Goal: Task Accomplishment & Management: Manage account settings

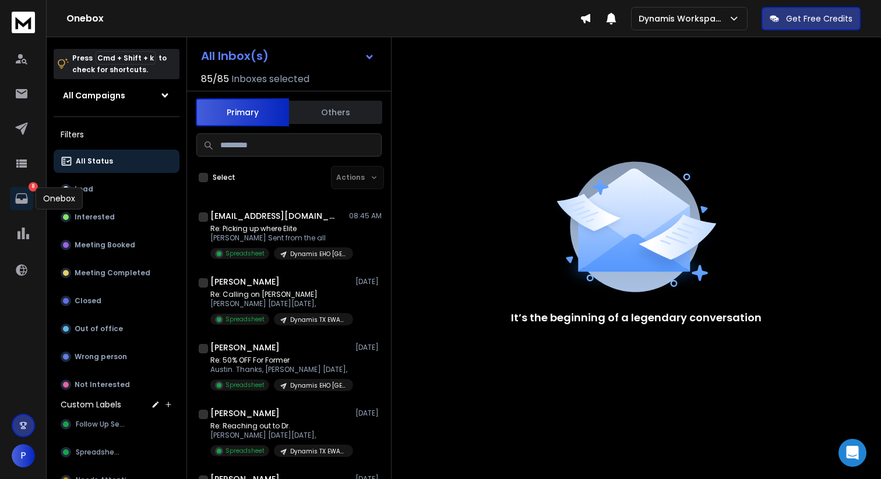
click at [29, 197] on link "8" at bounding box center [21, 198] width 23 height 23
click at [364, 178] on div "Actions" at bounding box center [357, 177] width 53 height 23
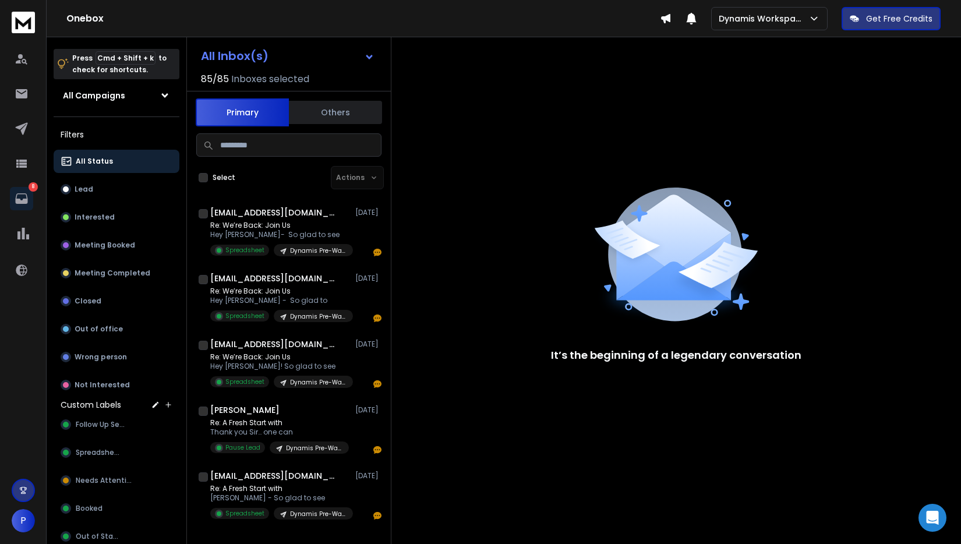
scroll to position [61363, 0]
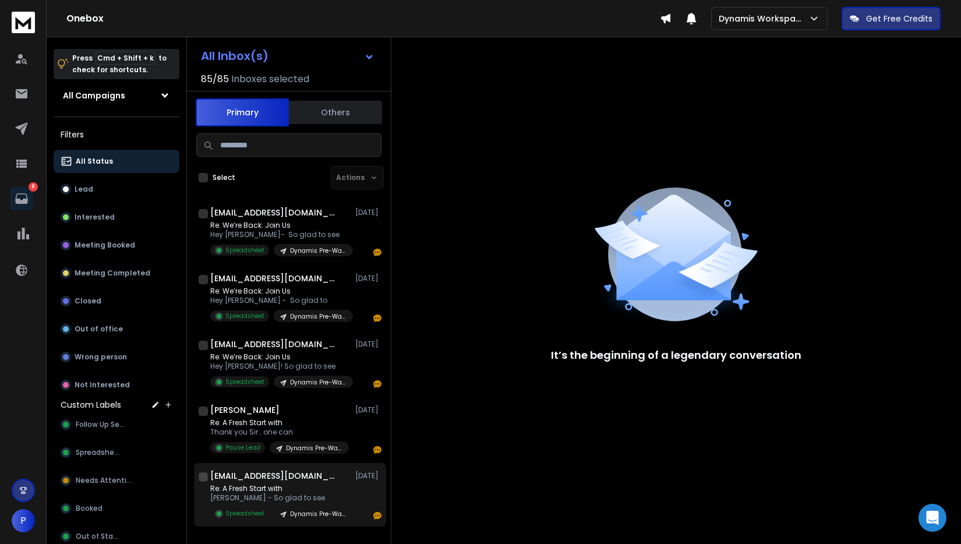
click at [313, 478] on h1 "[EMAIL_ADDRESS][DOMAIN_NAME]" at bounding box center [274, 476] width 128 height 12
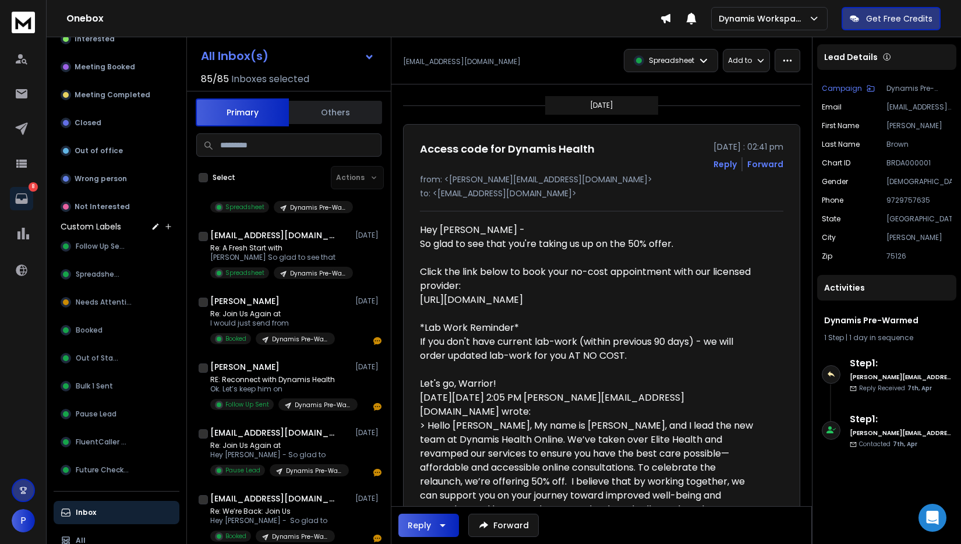
scroll to position [60811, 0]
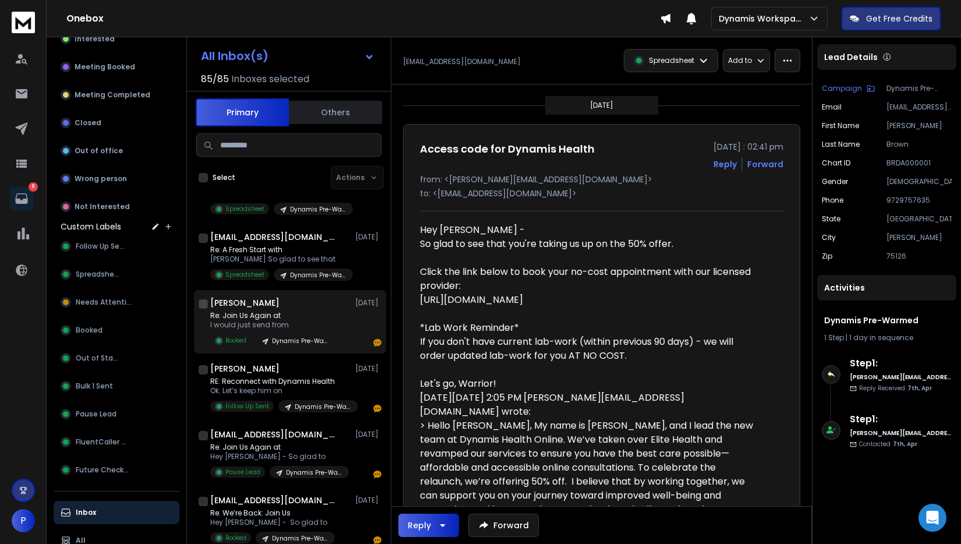
click at [340, 318] on div "Re: Join Us Again at I would just send from Booked Dynamis Pre-Warmed" at bounding box center [295, 329] width 171 height 36
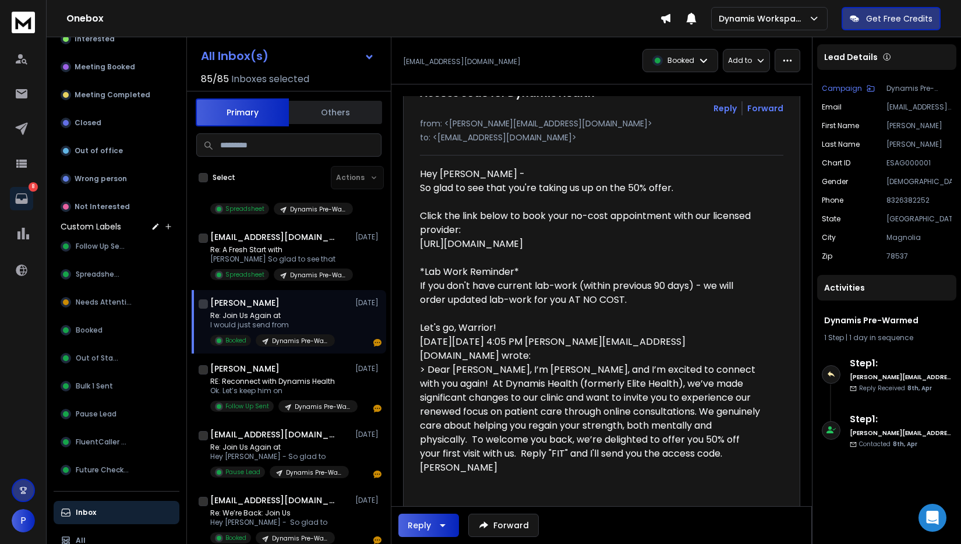
scroll to position [92, 0]
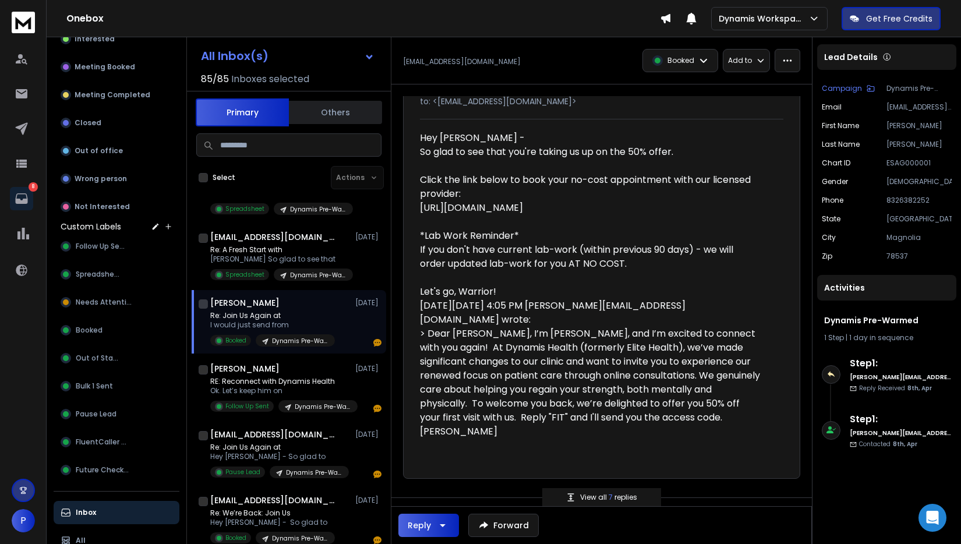
click at [619, 479] on p "View all 7 replies" at bounding box center [608, 497] width 57 height 9
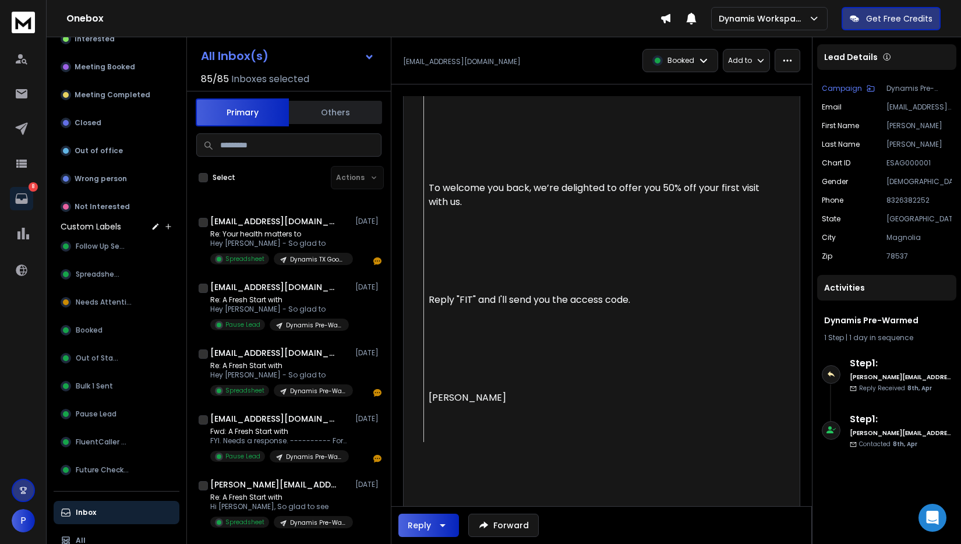
scroll to position [60496, 0]
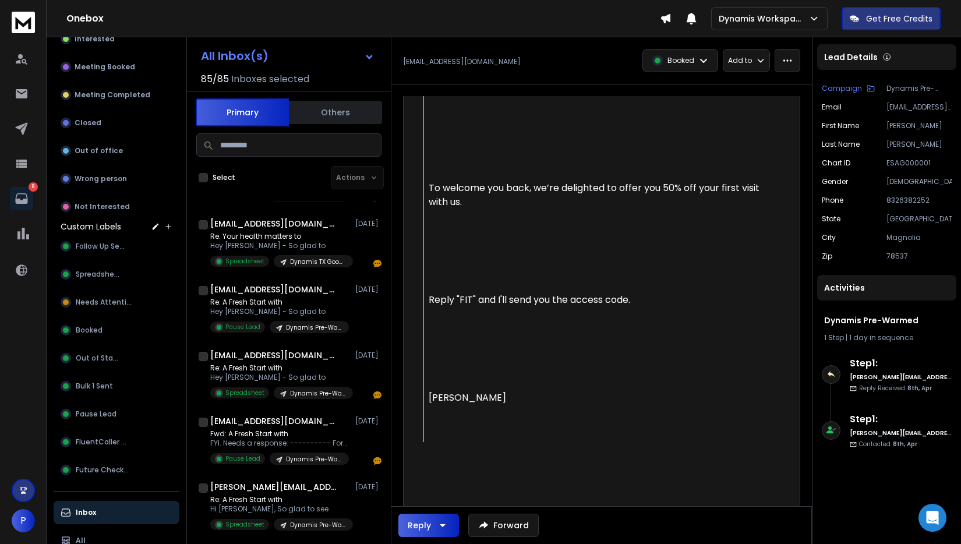
click at [76, 327] on span "Booked" at bounding box center [89, 330] width 27 height 9
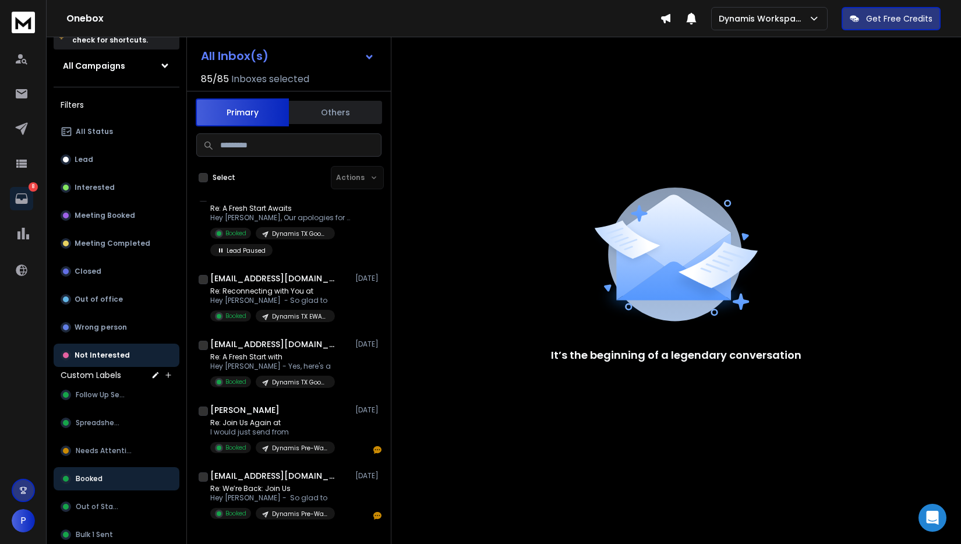
scroll to position [31, 0]
click at [120, 415] on button "Spreadsheet" at bounding box center [117, 421] width 126 height 23
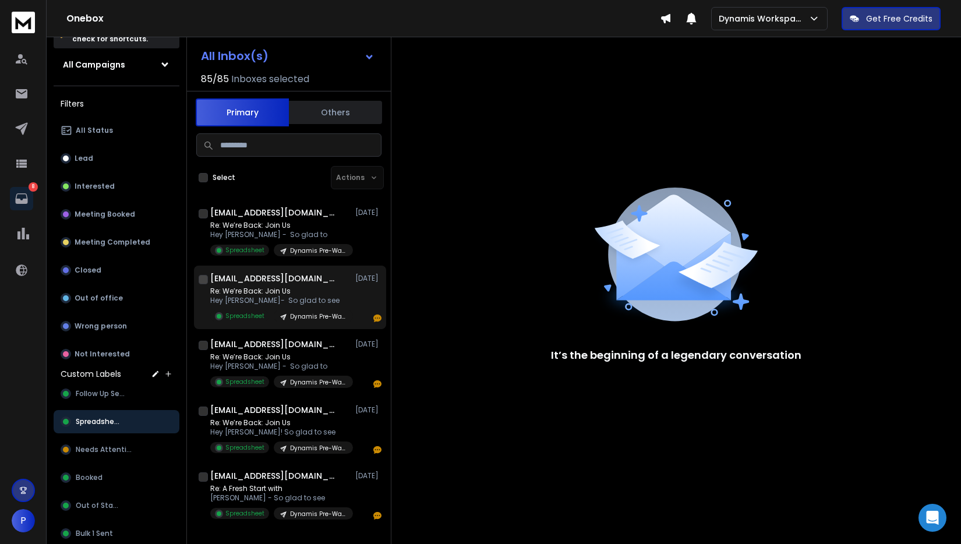
scroll to position [51365, 0]
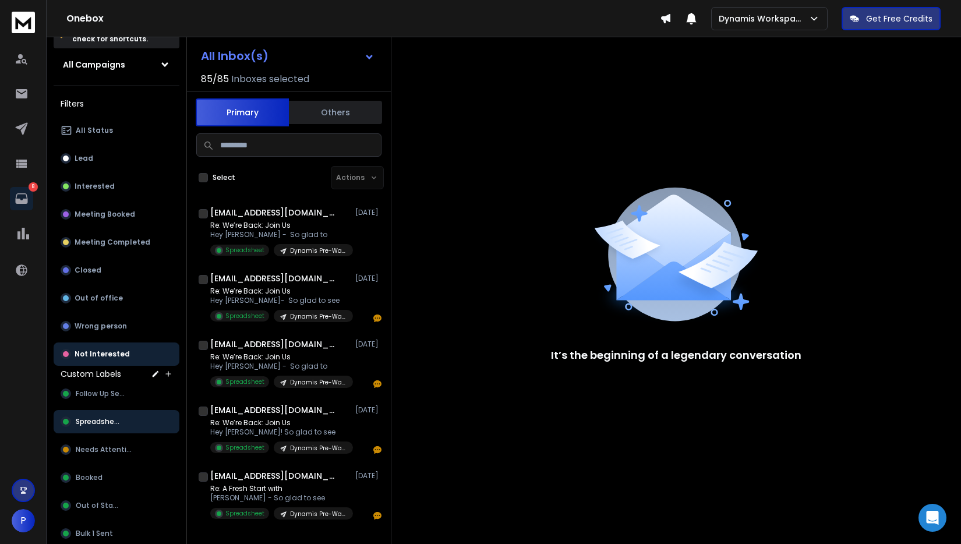
click at [90, 351] on p "Not Interested" at bounding box center [102, 354] width 55 height 9
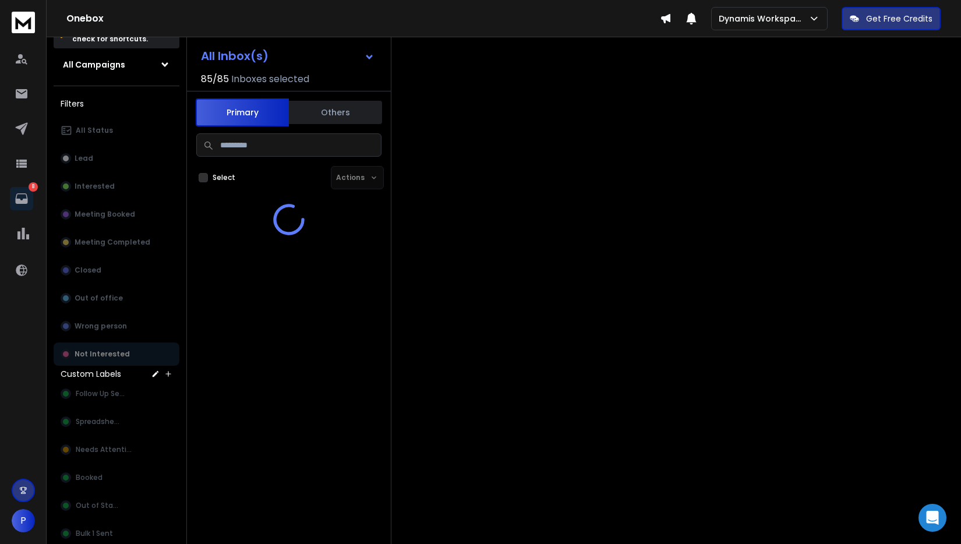
scroll to position [0, 0]
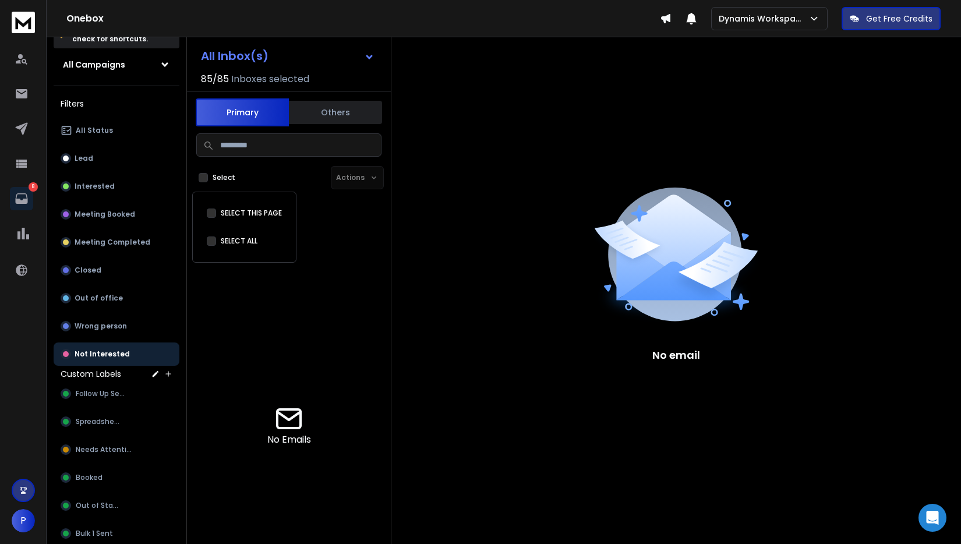
click at [211, 238] on button "SELECT THIS PAGE" at bounding box center [211, 241] width 9 height 9
click at [205, 179] on button "SELECT THIS PAGE" at bounding box center [203, 177] width 9 height 9
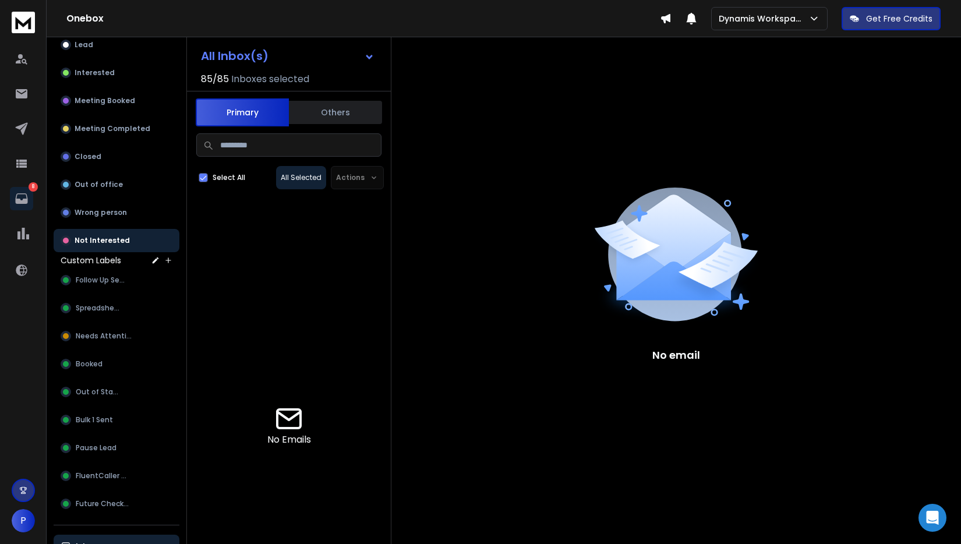
scroll to position [177, 0]
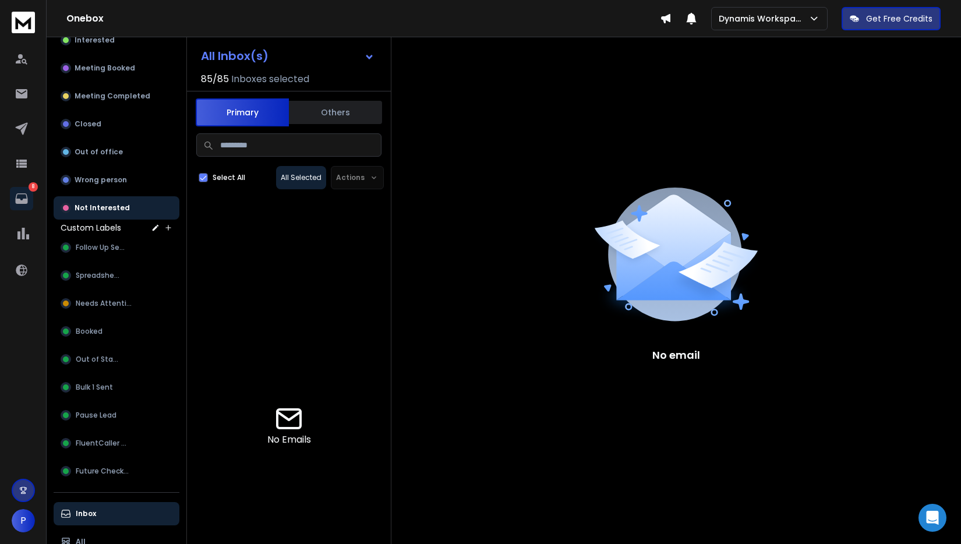
click at [87, 327] on span "Booked" at bounding box center [89, 331] width 27 height 9
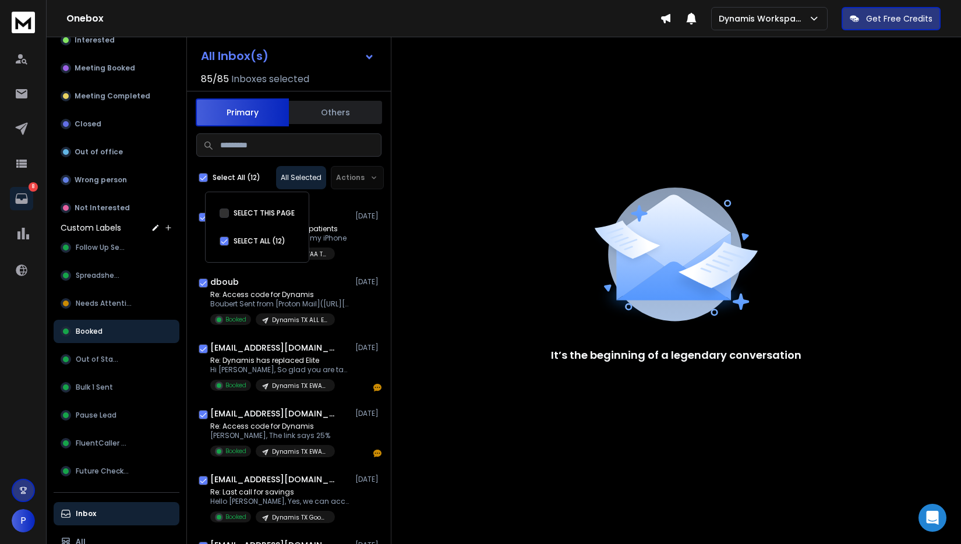
click at [202, 179] on button "SELECT THIS PAGE" at bounding box center [203, 177] width 9 height 9
click at [90, 271] on span "Spreadsheet" at bounding box center [99, 275] width 47 height 9
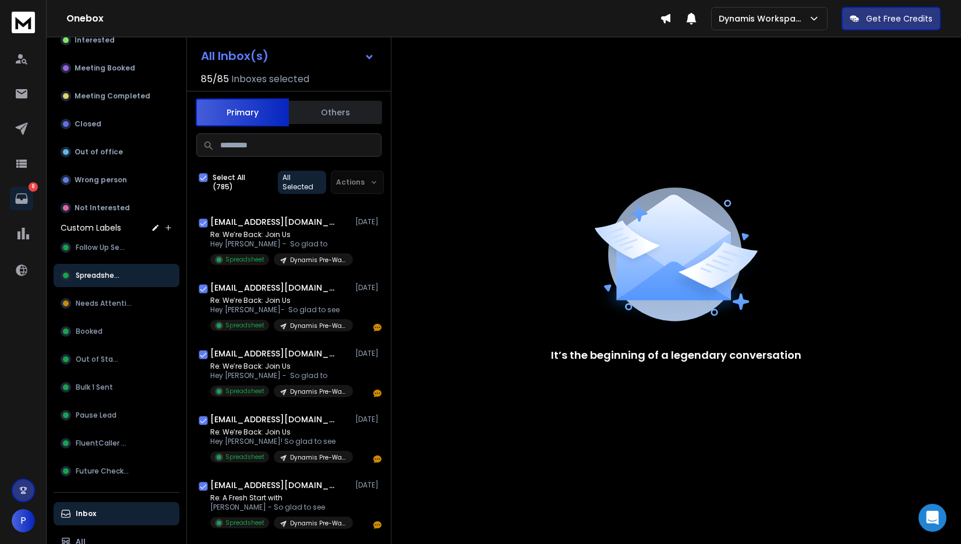
scroll to position [51365, 0]
